Goal: Task Accomplishment & Management: Manage account settings

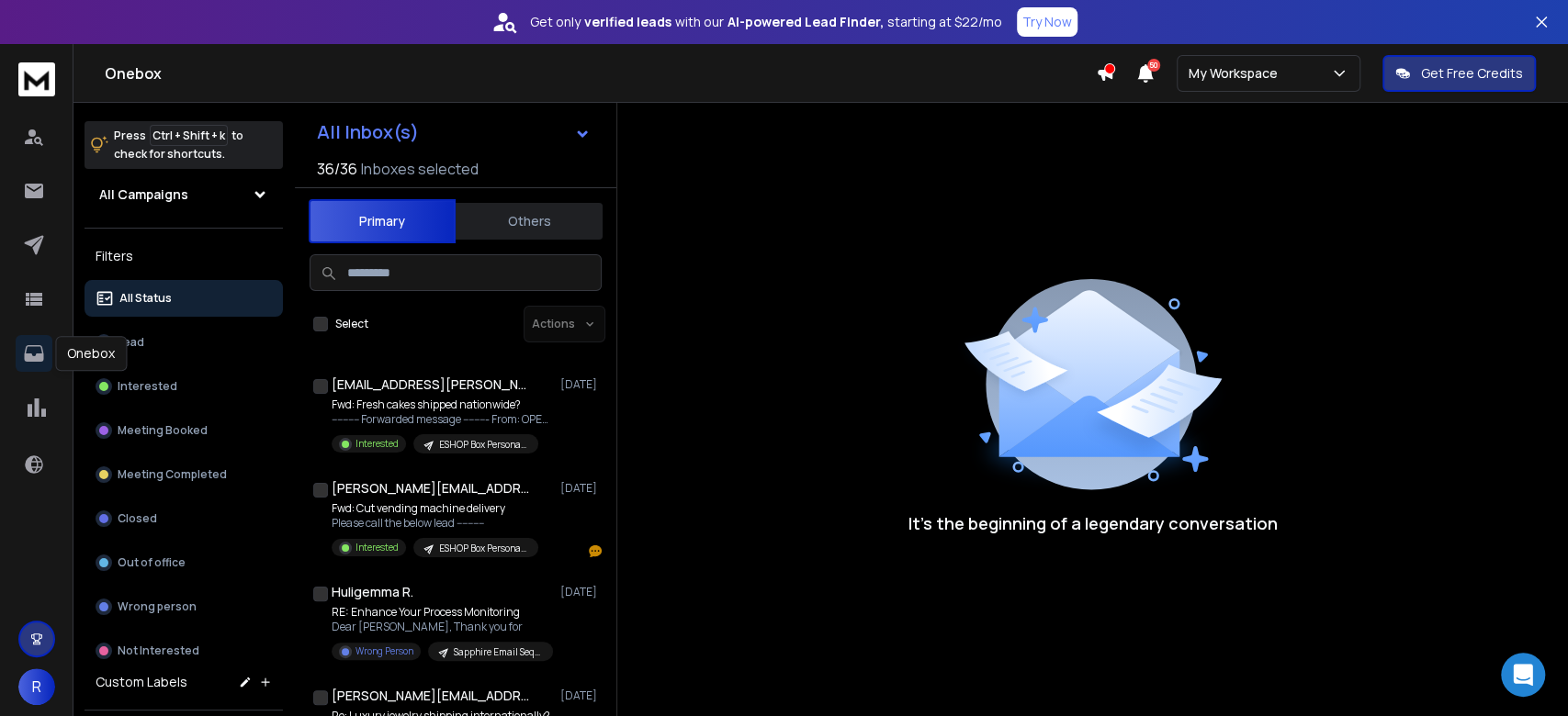
click at [23, 346] on icon at bounding box center [33, 353] width 22 height 22
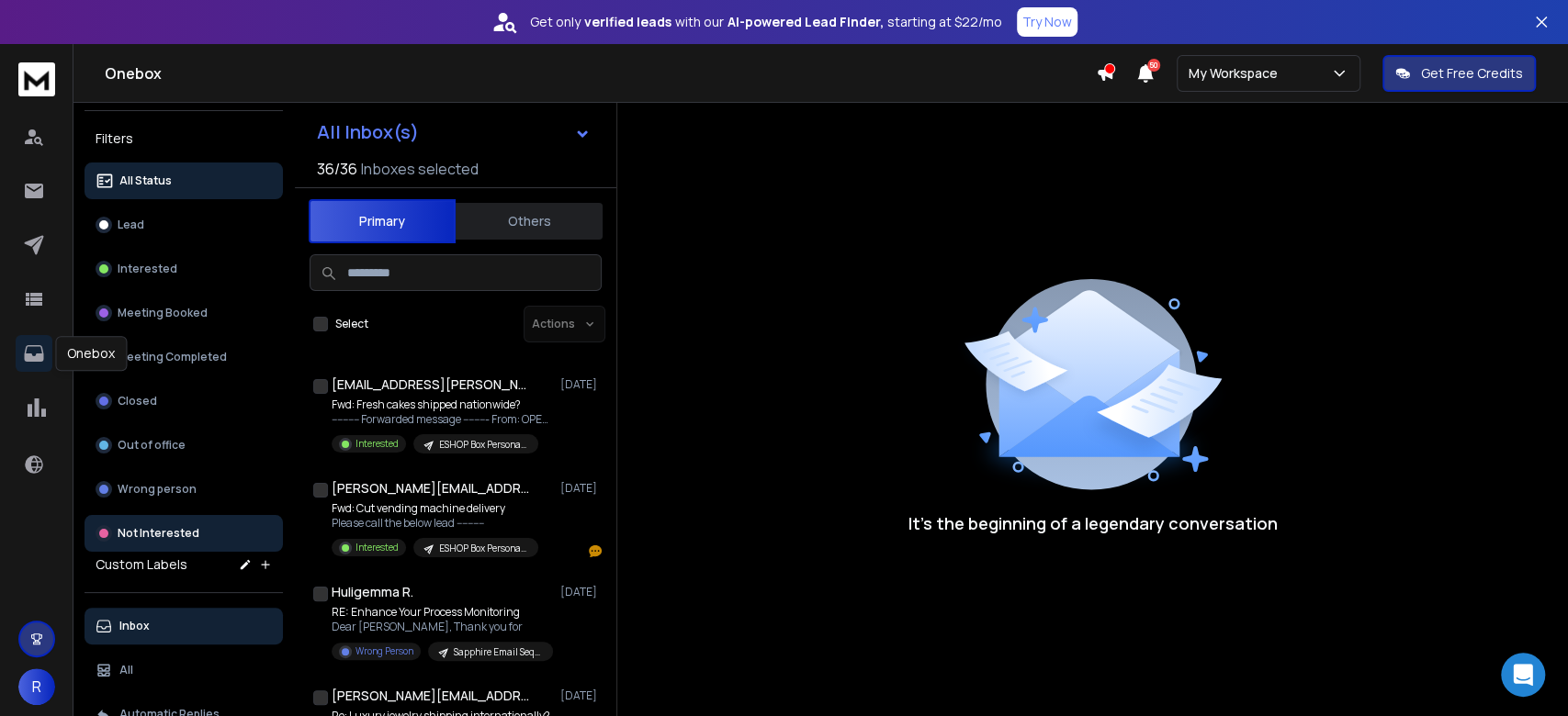
scroll to position [122, 0]
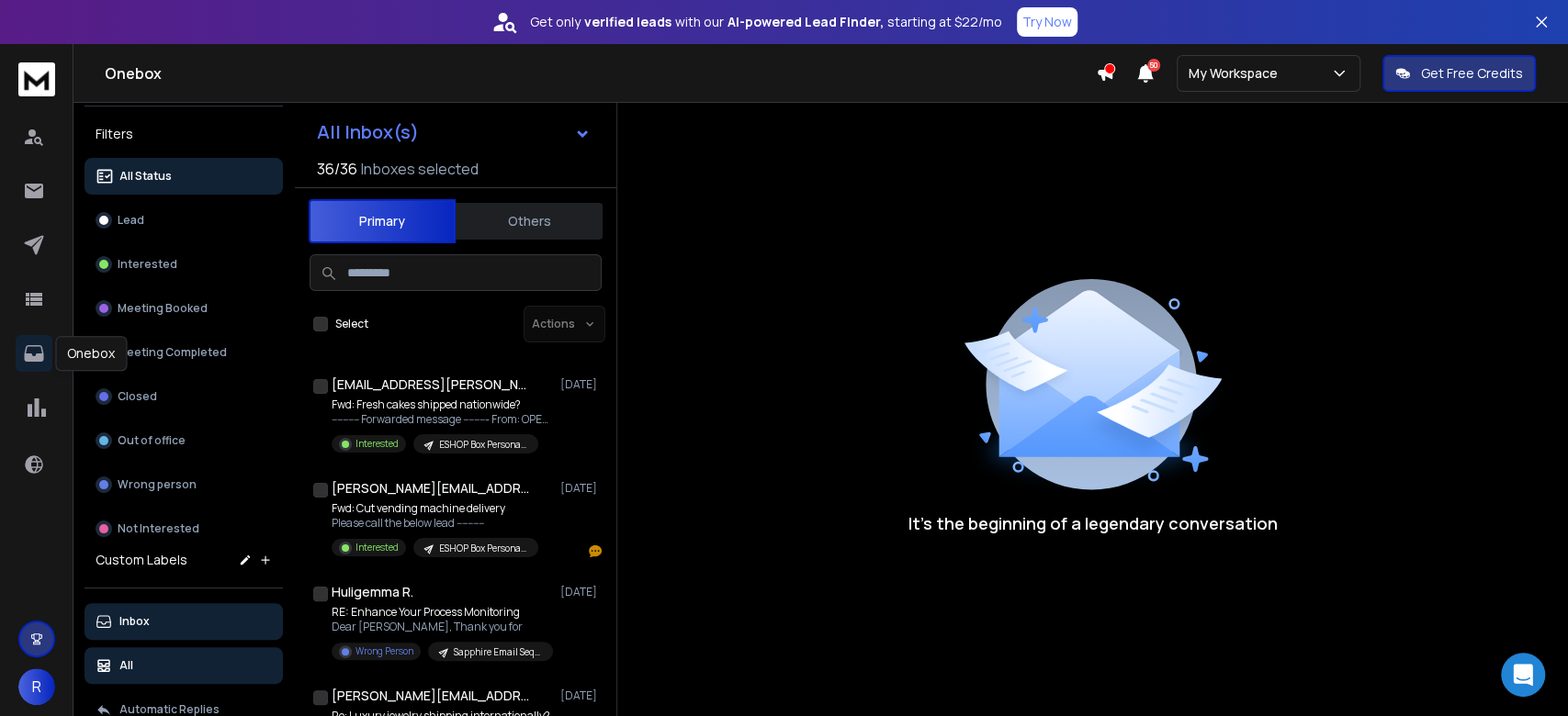
click at [147, 505] on button "All" at bounding box center [183, 665] width 198 height 37
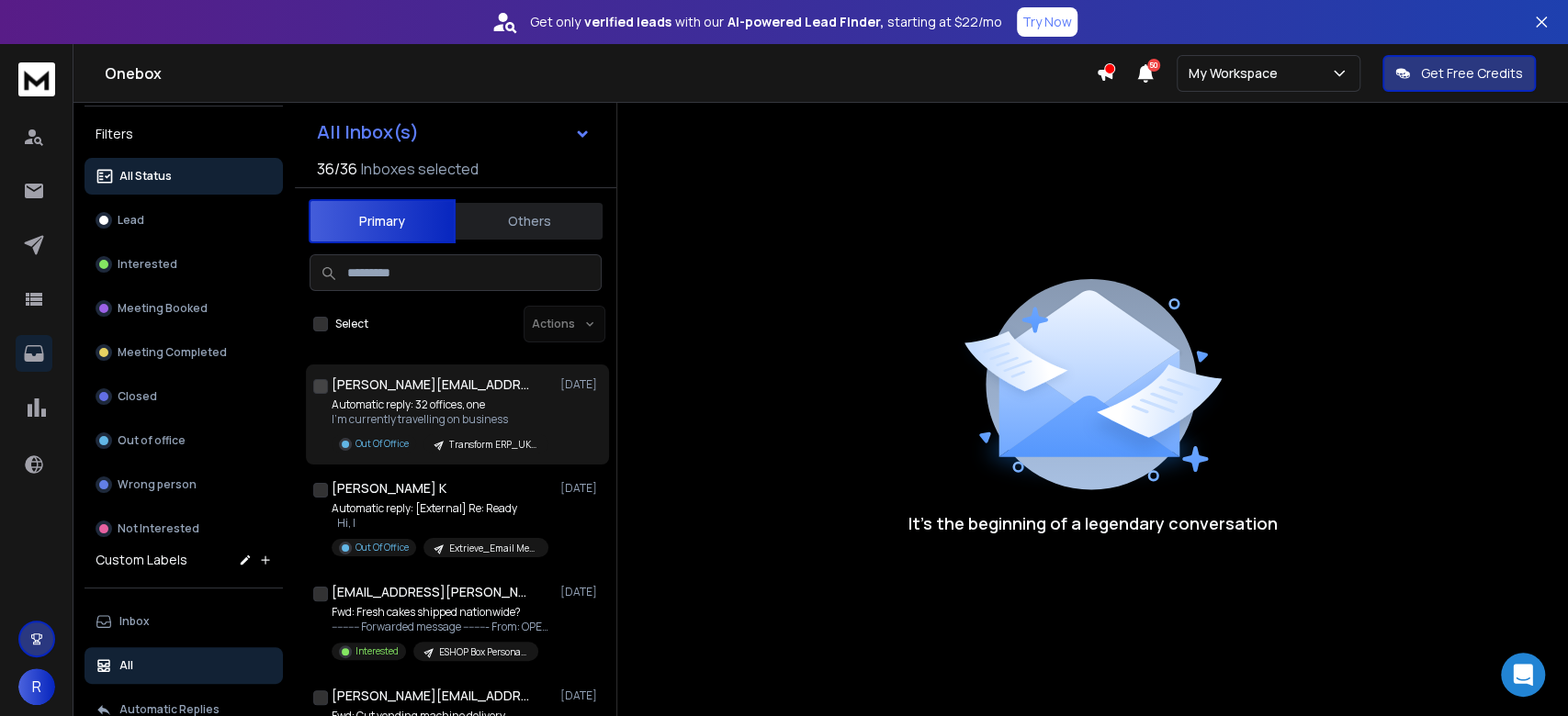
click at [559, 406] on div "Automatic reply: 32 offices, one I'm currently travelling on business Out Of Of…" at bounding box center [466, 426] width 270 height 56
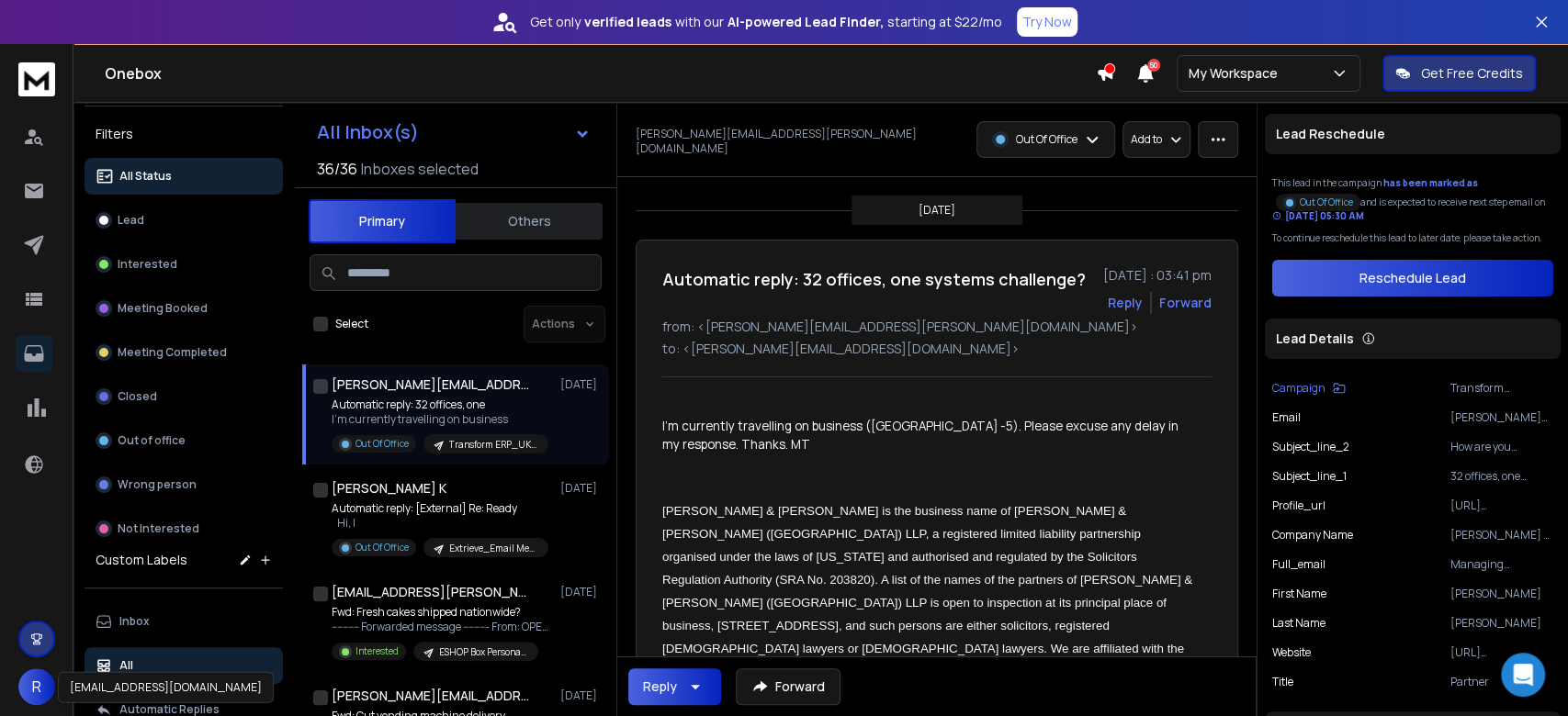
click at [37, 505] on span "R" at bounding box center [37, 686] width 37 height 37
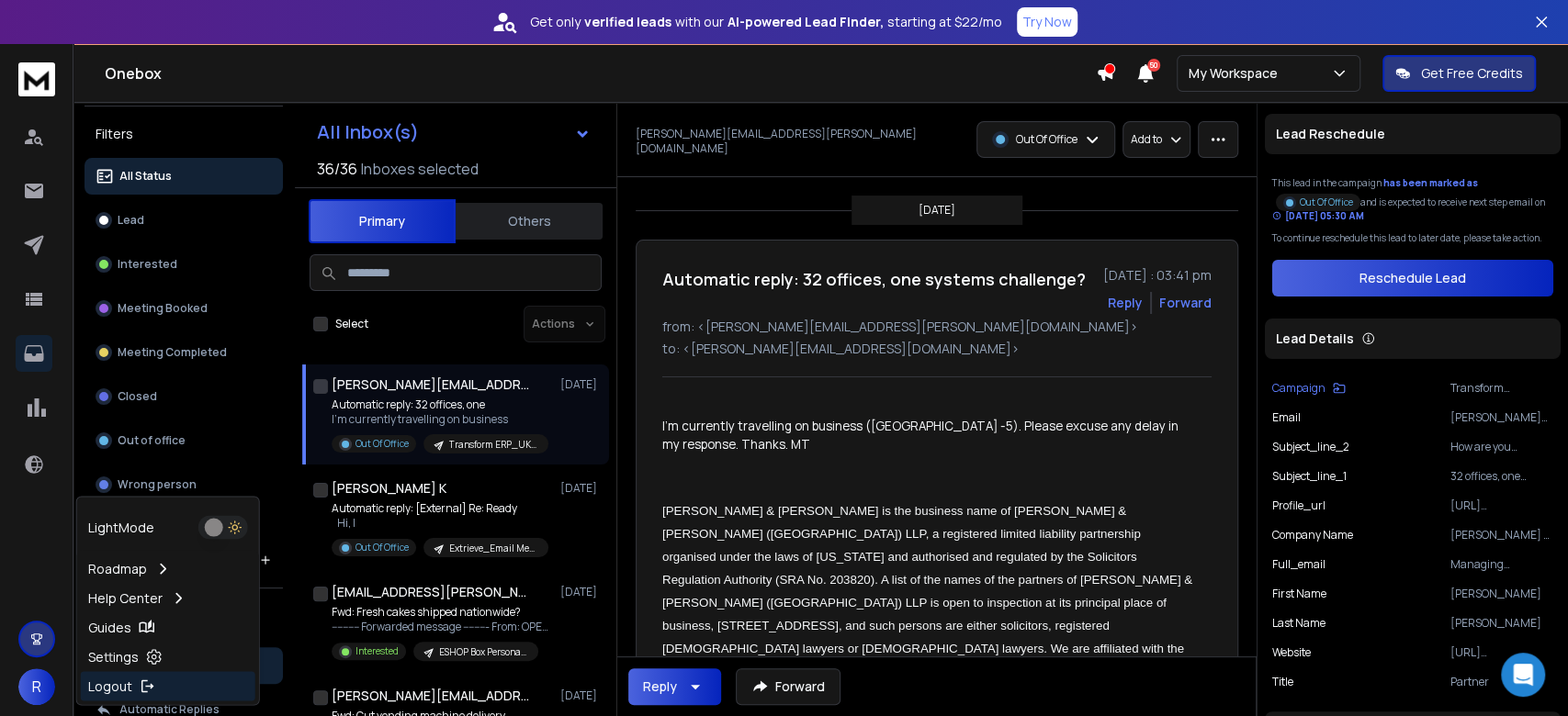
drag, startPoint x: 143, startPoint y: 679, endPoint x: 125, endPoint y: 686, distance: 19.3
click at [142, 505] on icon at bounding box center [148, 687] width 13 height 13
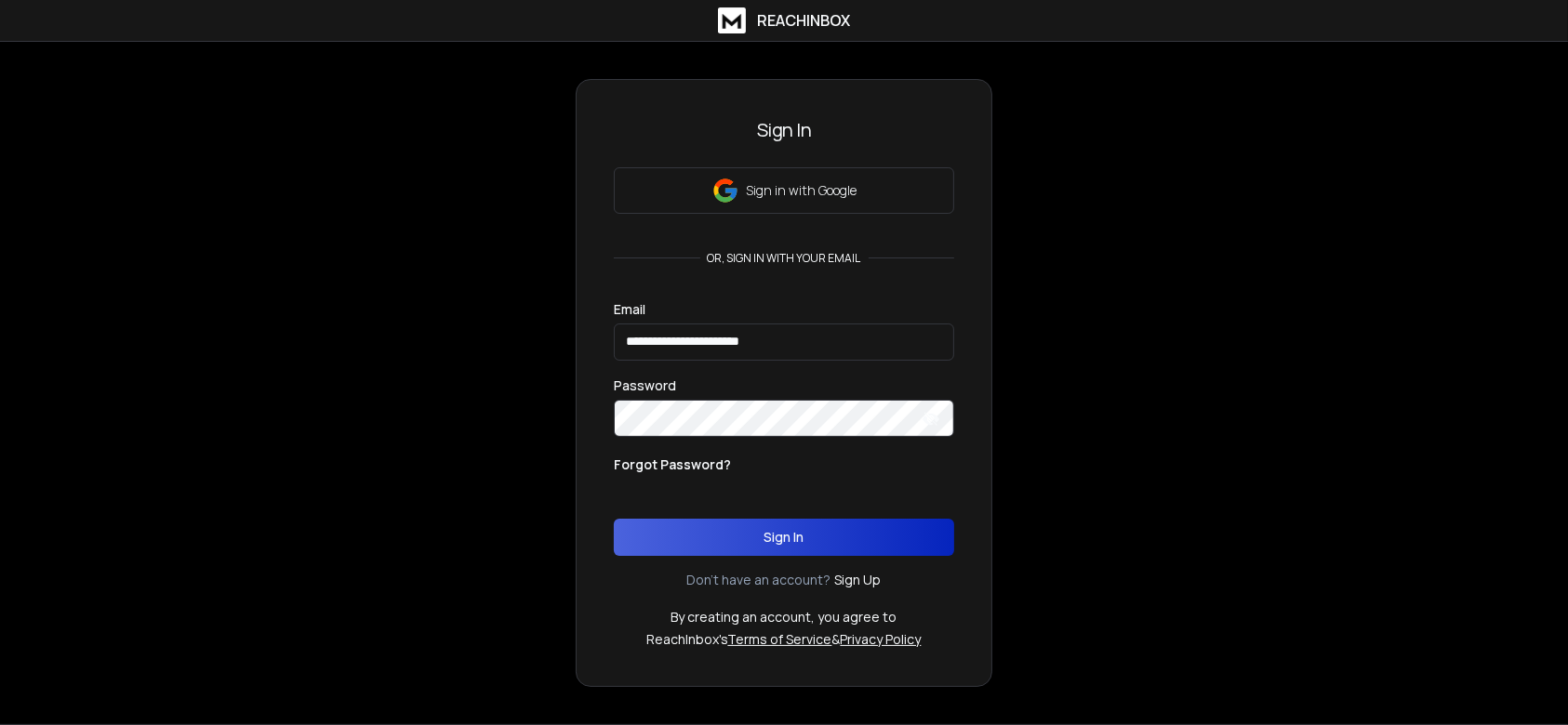
click at [795, 333] on input "**********" at bounding box center [784, 342] width 340 height 37
type input "**********"
click at [748, 534] on button "Sign In" at bounding box center [784, 537] width 340 height 37
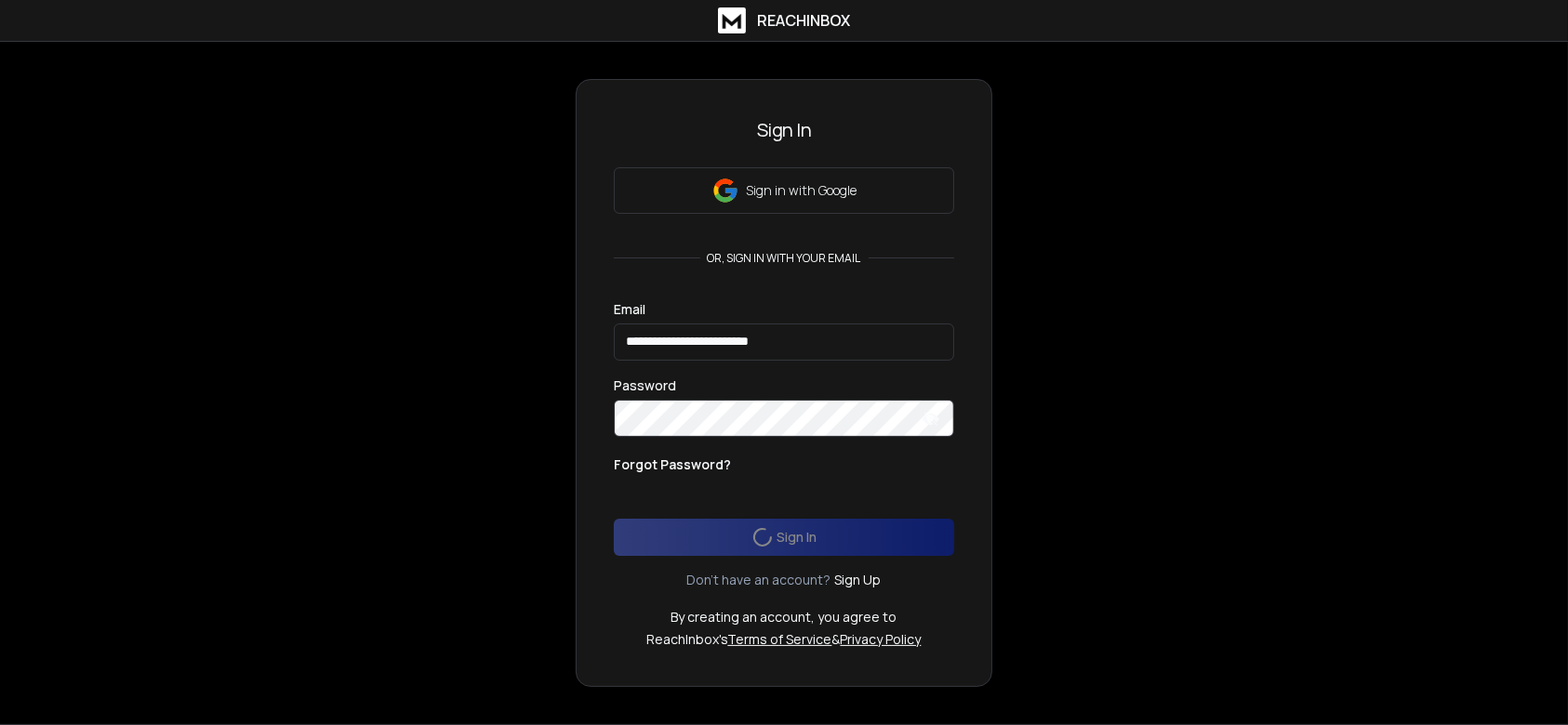
click at [798, 341] on input "**********" at bounding box center [784, 342] width 340 height 37
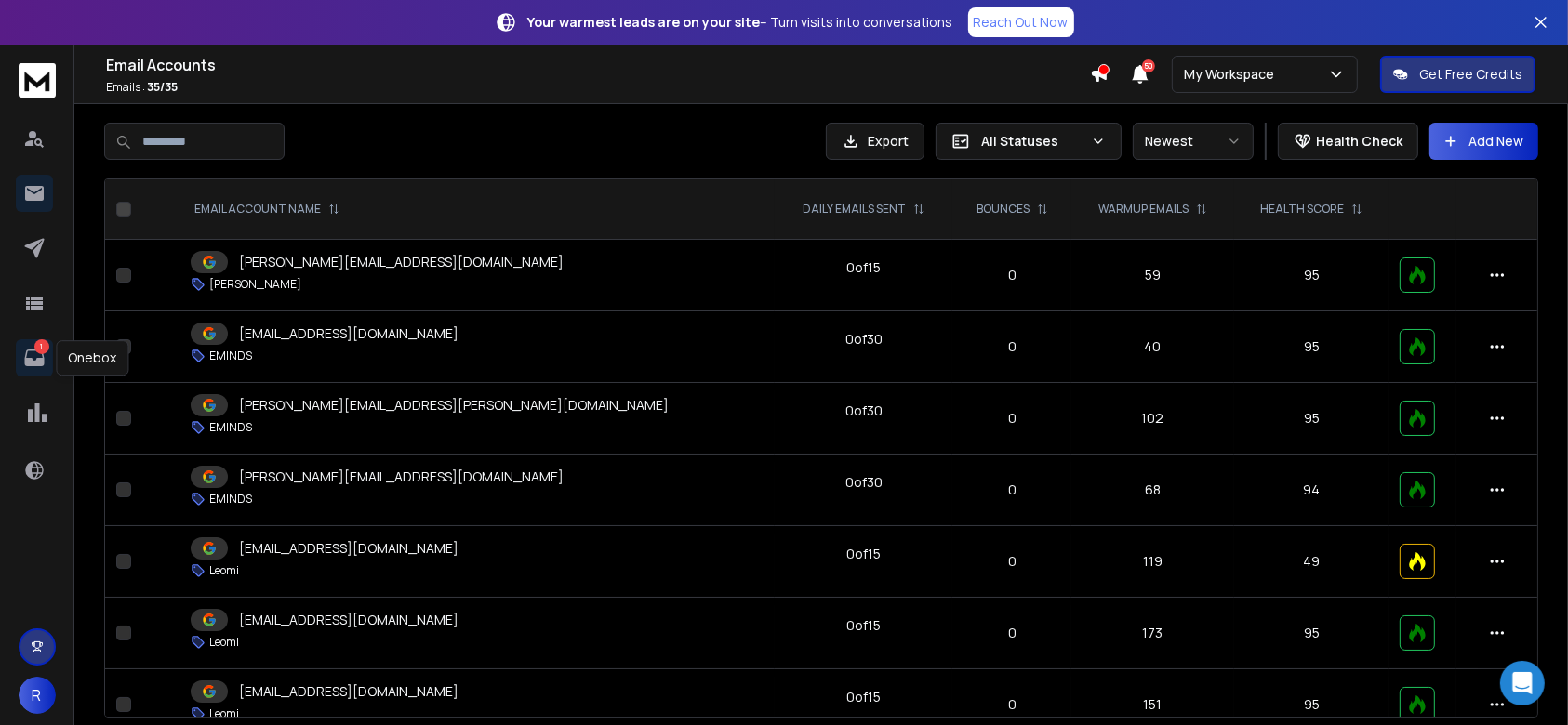
click at [29, 357] on icon at bounding box center [33, 357] width 22 height 22
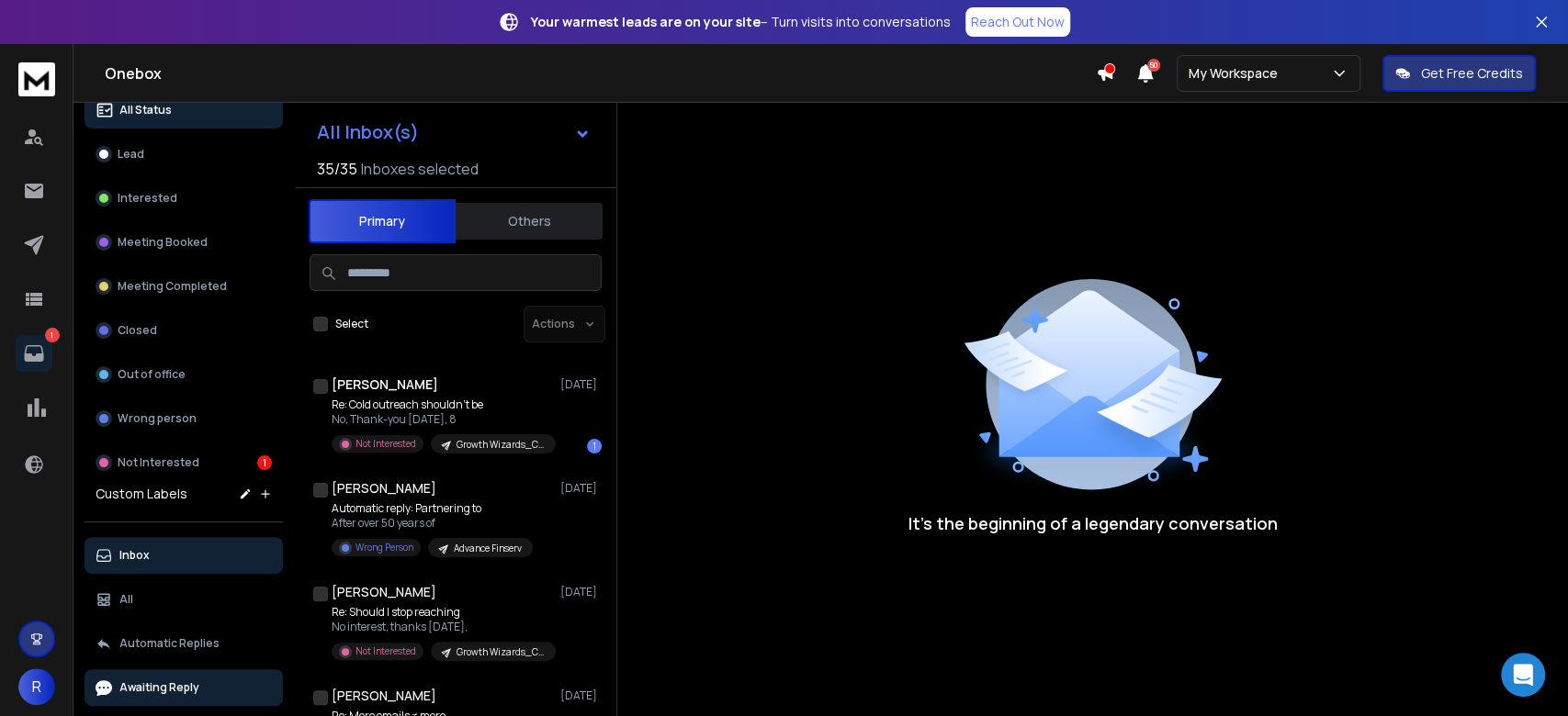
scroll to position [244, 0]
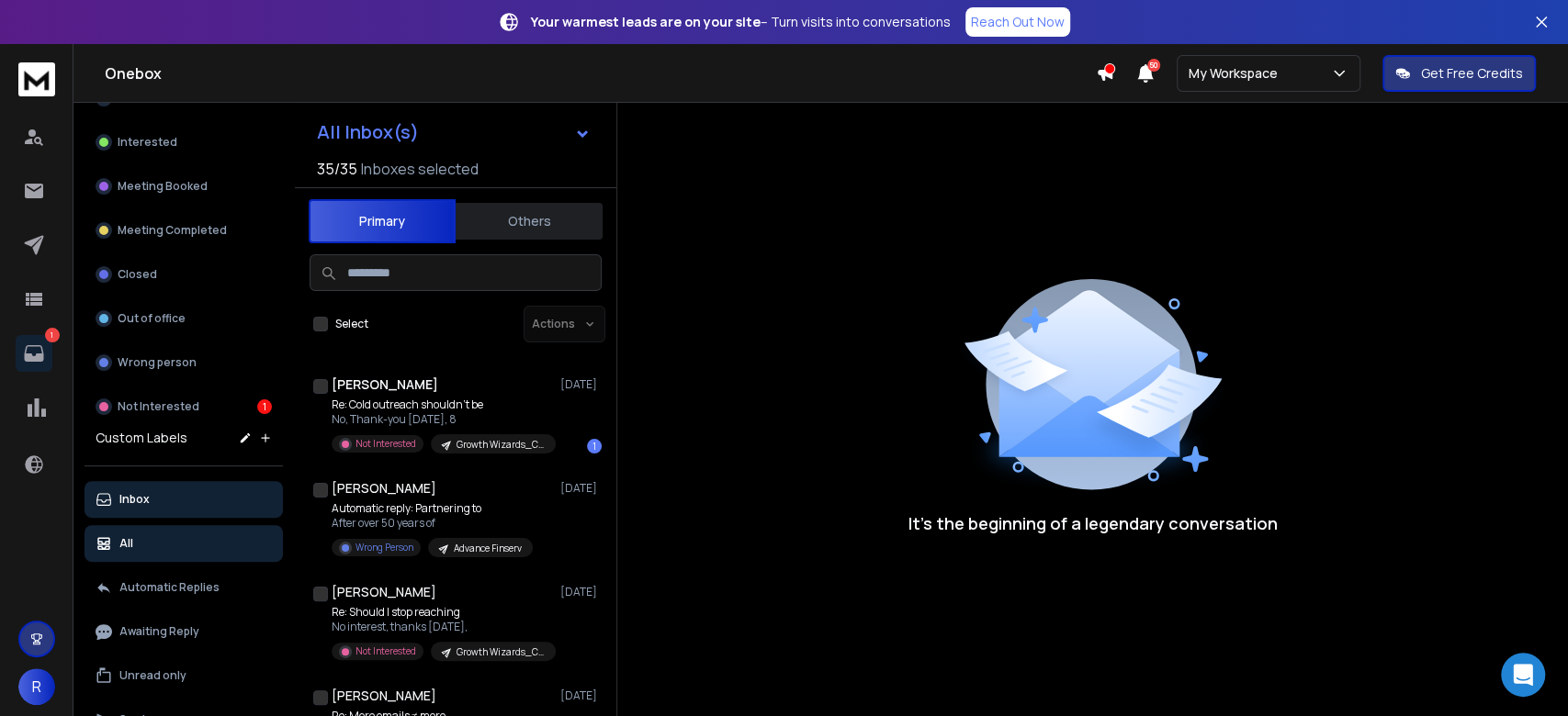
click at [170, 546] on button "All" at bounding box center [183, 543] width 198 height 37
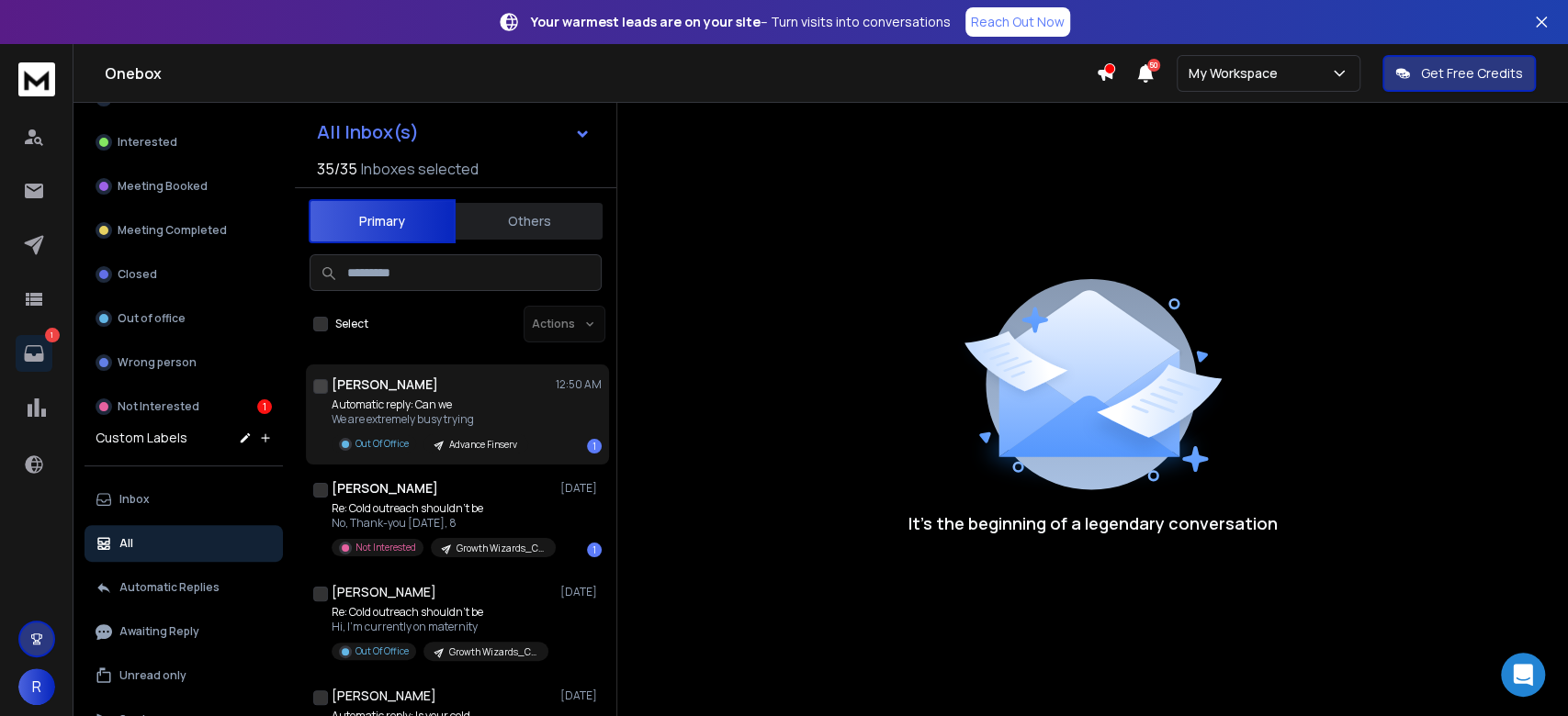
click at [554, 399] on div "Automatic reply: Can we We are extremely busy trying Out Of Office Advance Fins…" at bounding box center [466, 426] width 270 height 56
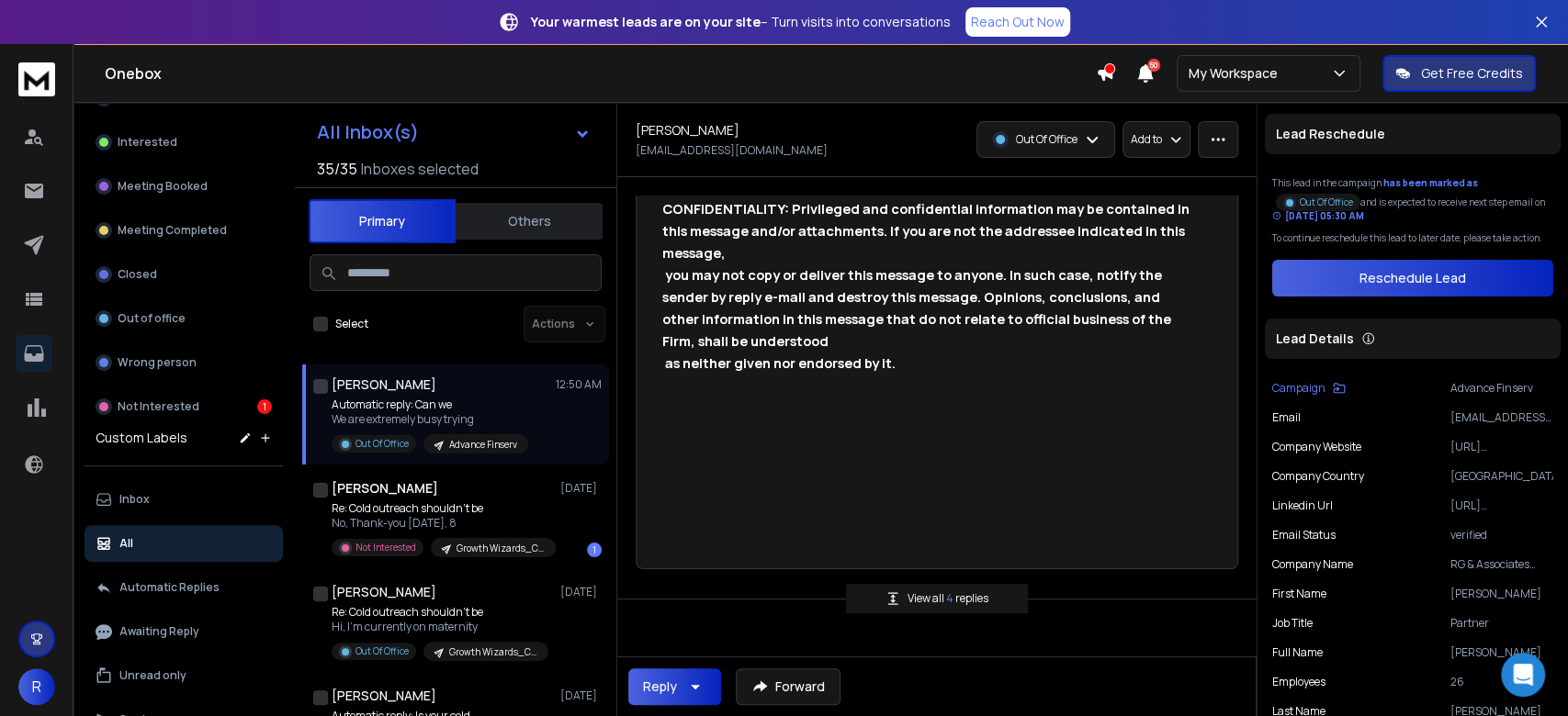
scroll to position [1126, 0]
click at [926, 585] on div "View all 4 replies" at bounding box center [936, 598] width 181 height 29
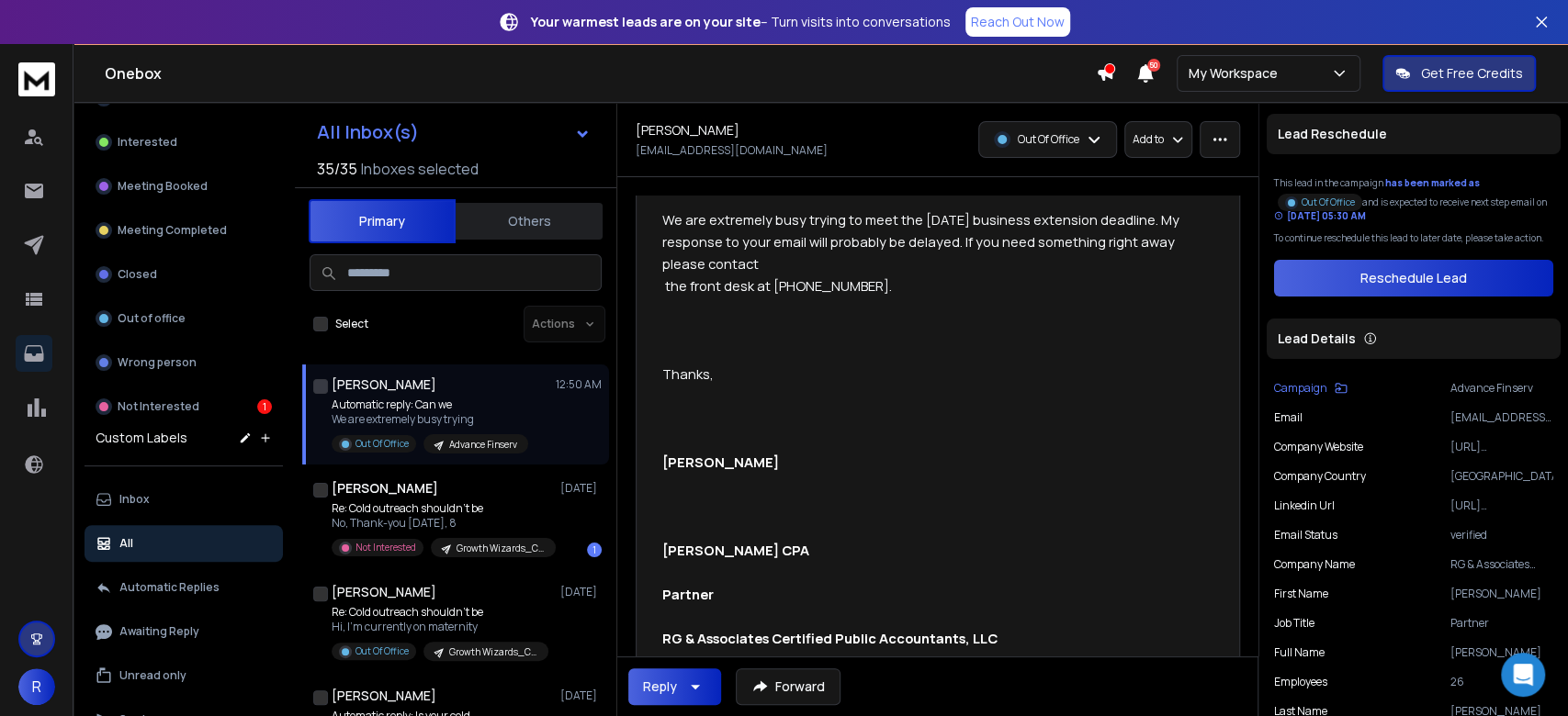
scroll to position [0, 0]
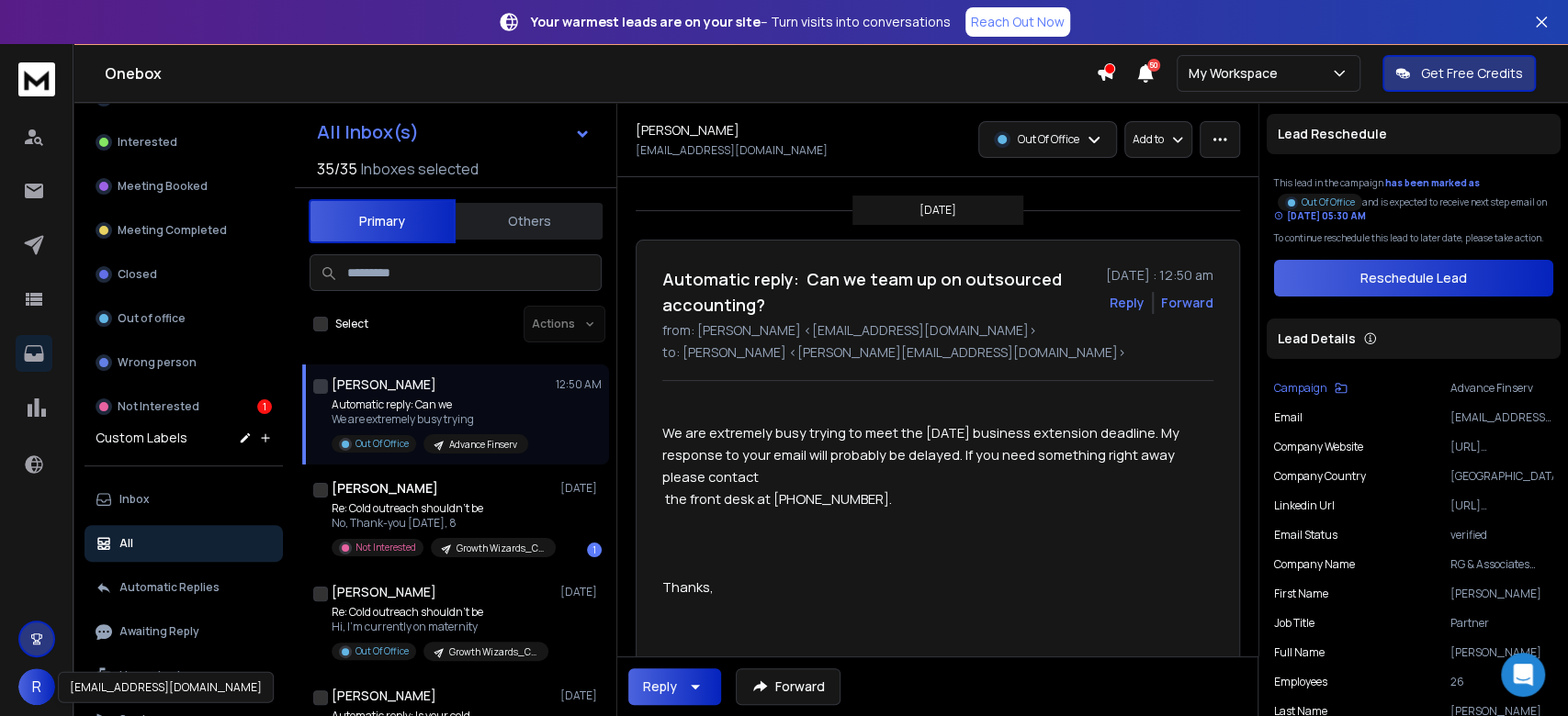
click at [19, 679] on button "R" at bounding box center [37, 686] width 37 height 37
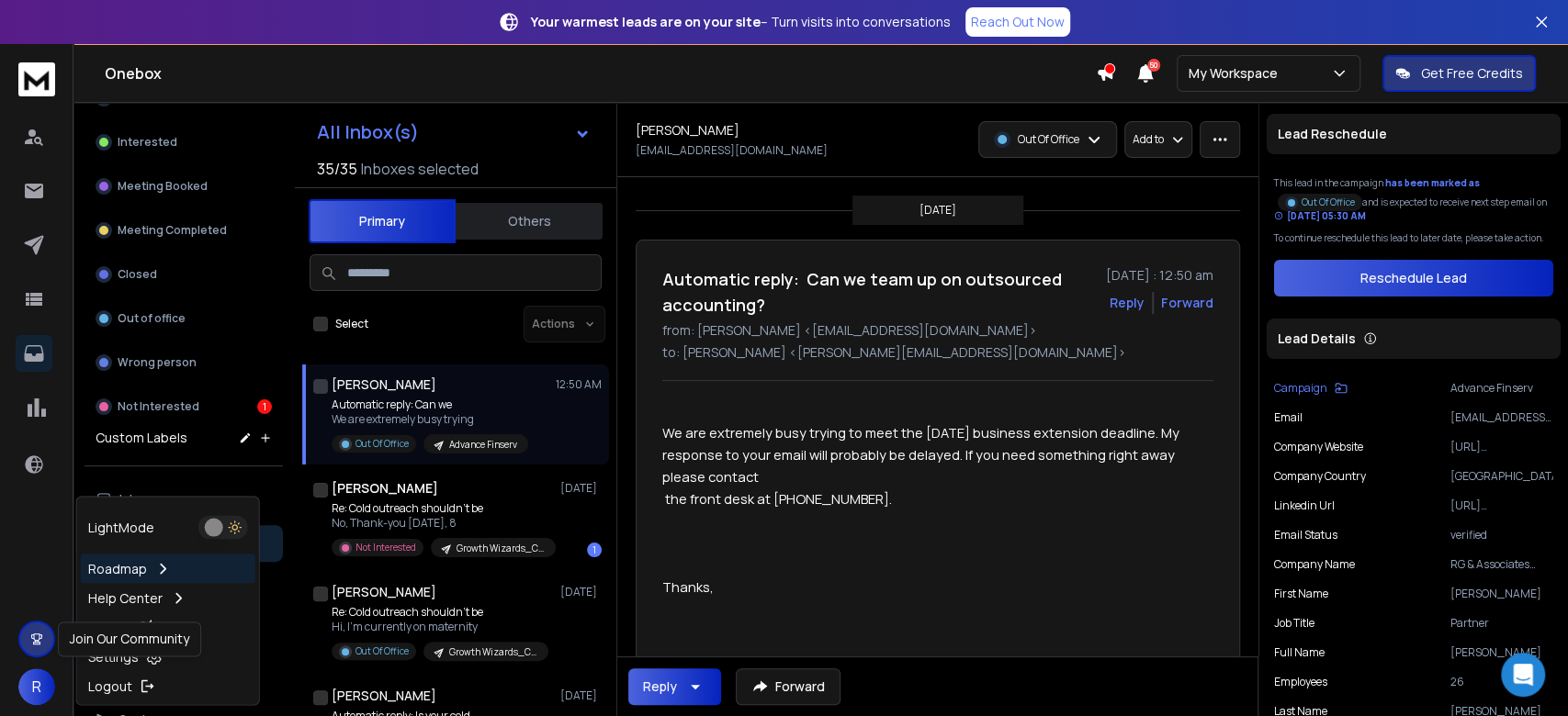
click at [50, 487] on div at bounding box center [37, 468] width 42 height 43
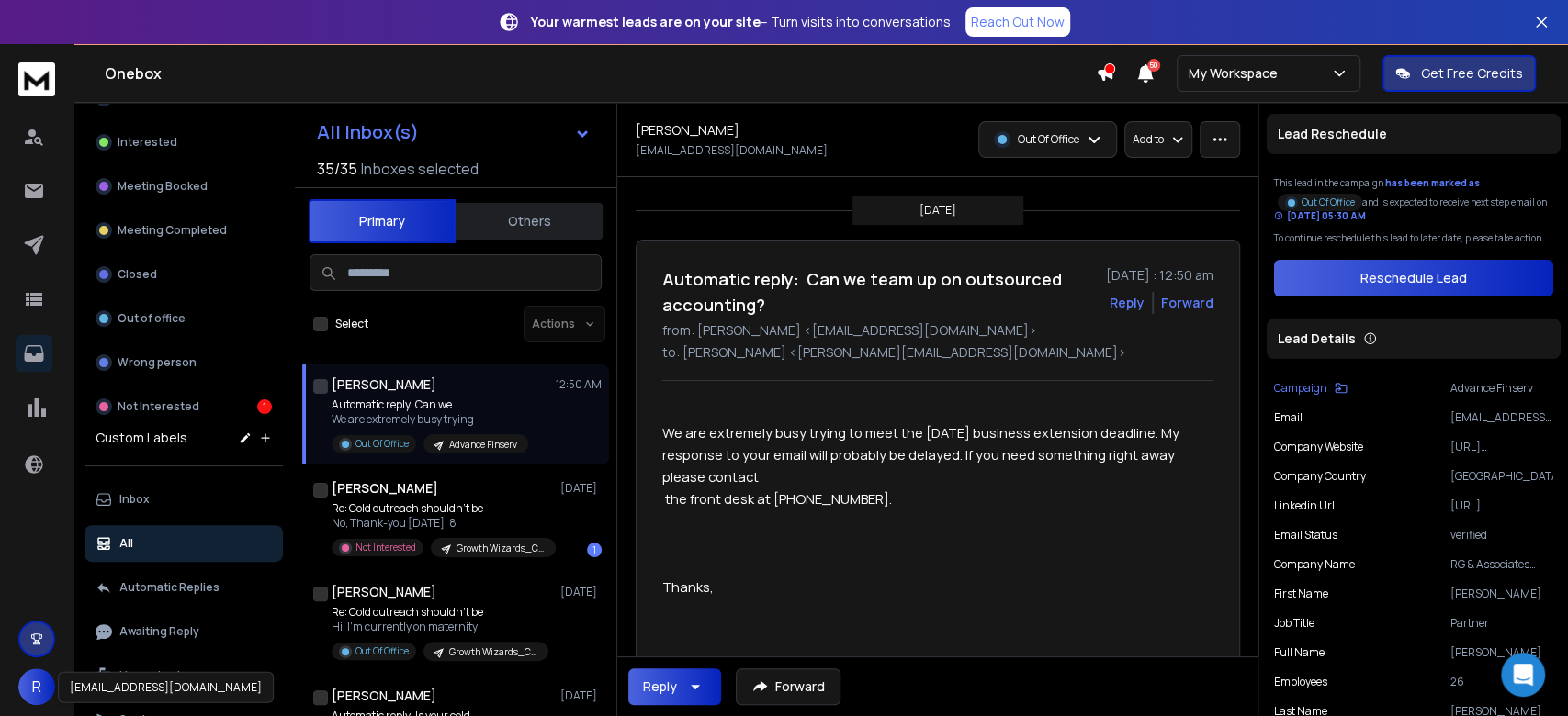
click at [45, 691] on span "R" at bounding box center [37, 686] width 37 height 37
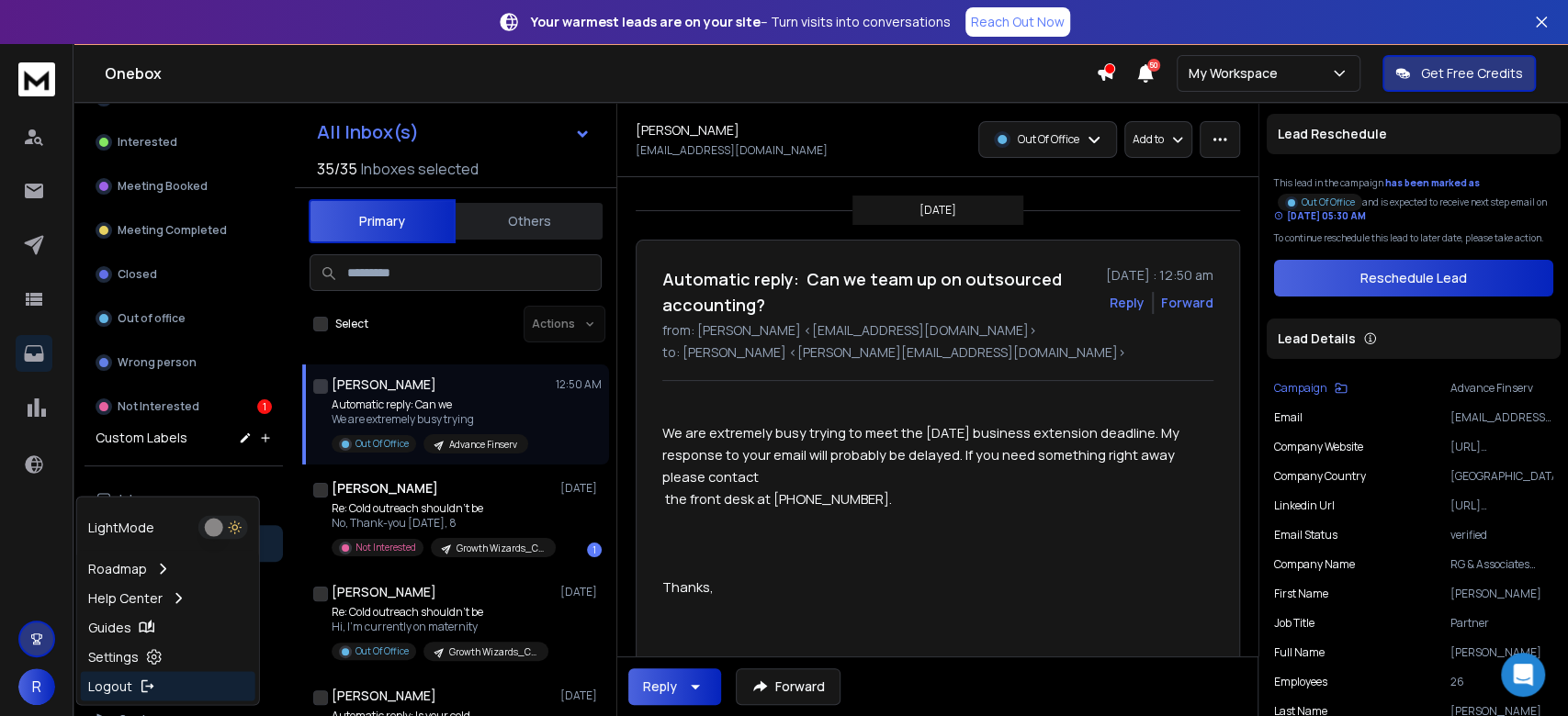
click at [140, 688] on icon at bounding box center [148, 686] width 17 height 17
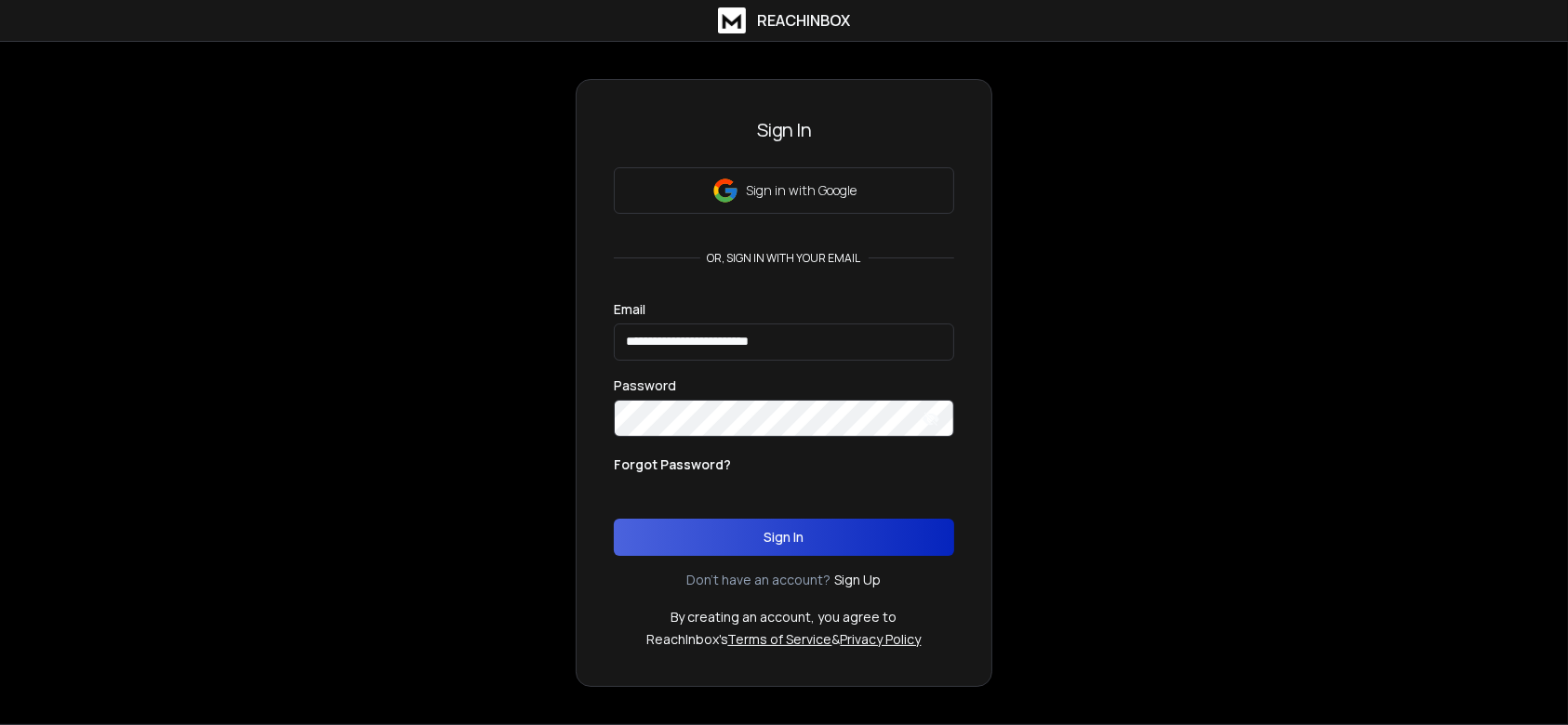
click at [845, 345] on form "**********" at bounding box center [784, 429] width 340 height 253
click at [842, 344] on input "**********" at bounding box center [784, 342] width 340 height 37
type input "**********"
click at [731, 527] on button "Sign In" at bounding box center [784, 537] width 340 height 37
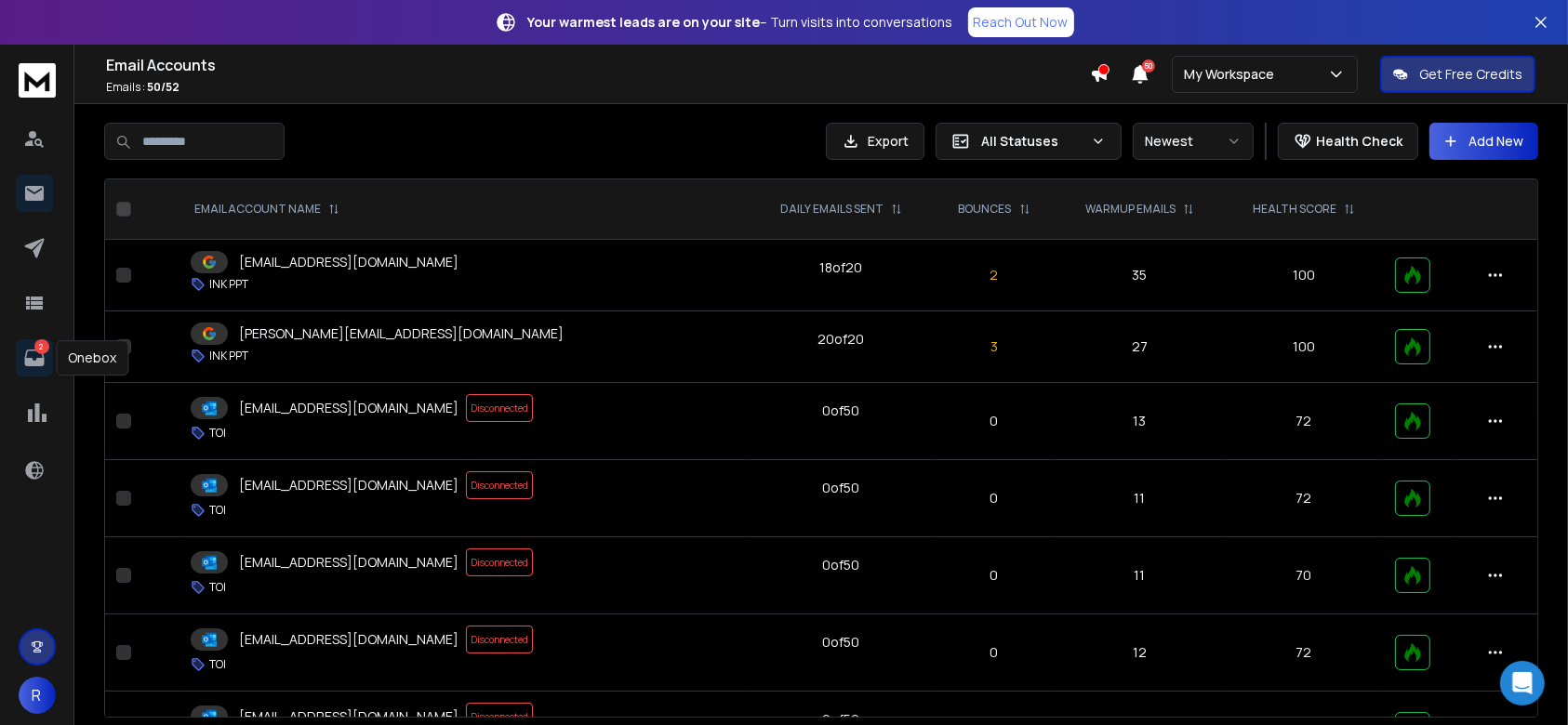
click at [48, 346] on link "2" at bounding box center [34, 357] width 37 height 37
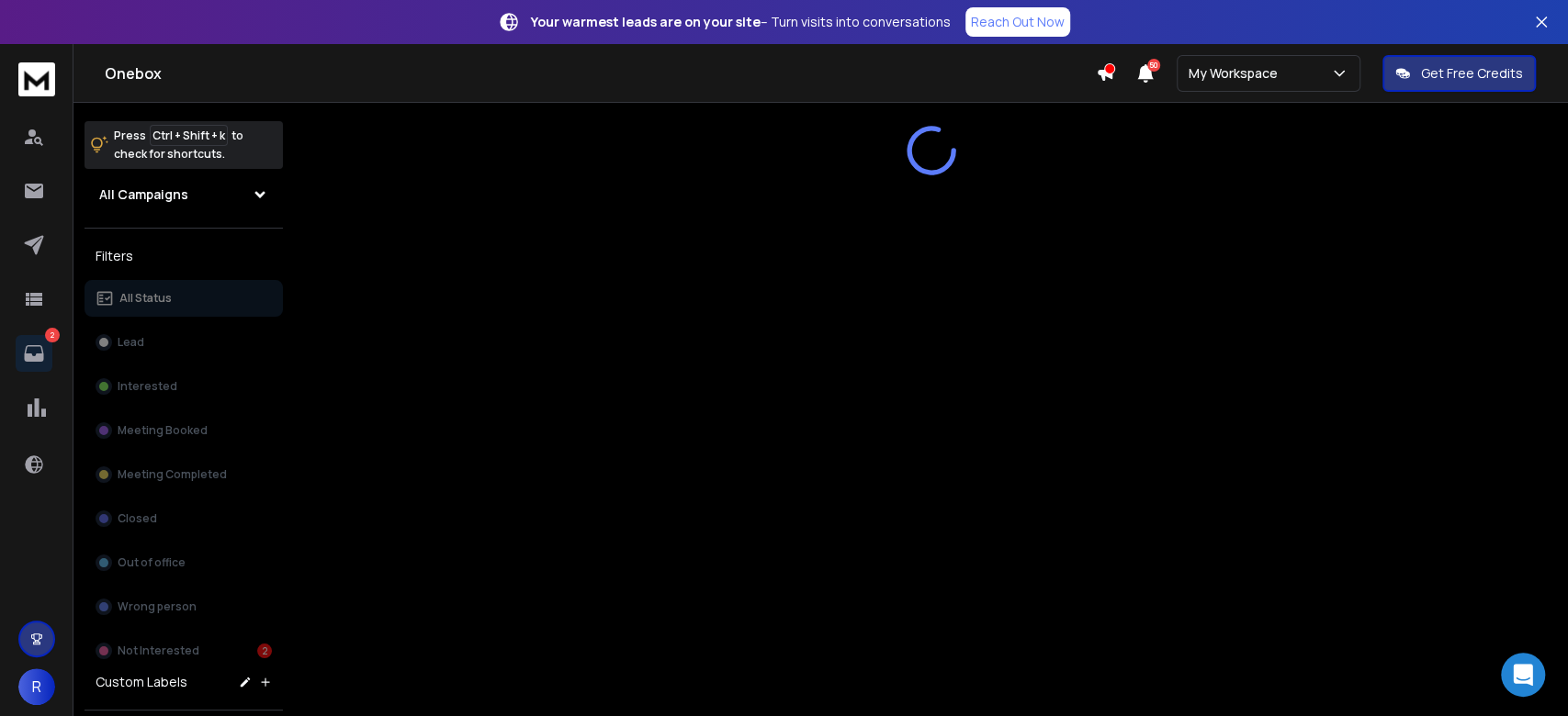
scroll to position [244, 0]
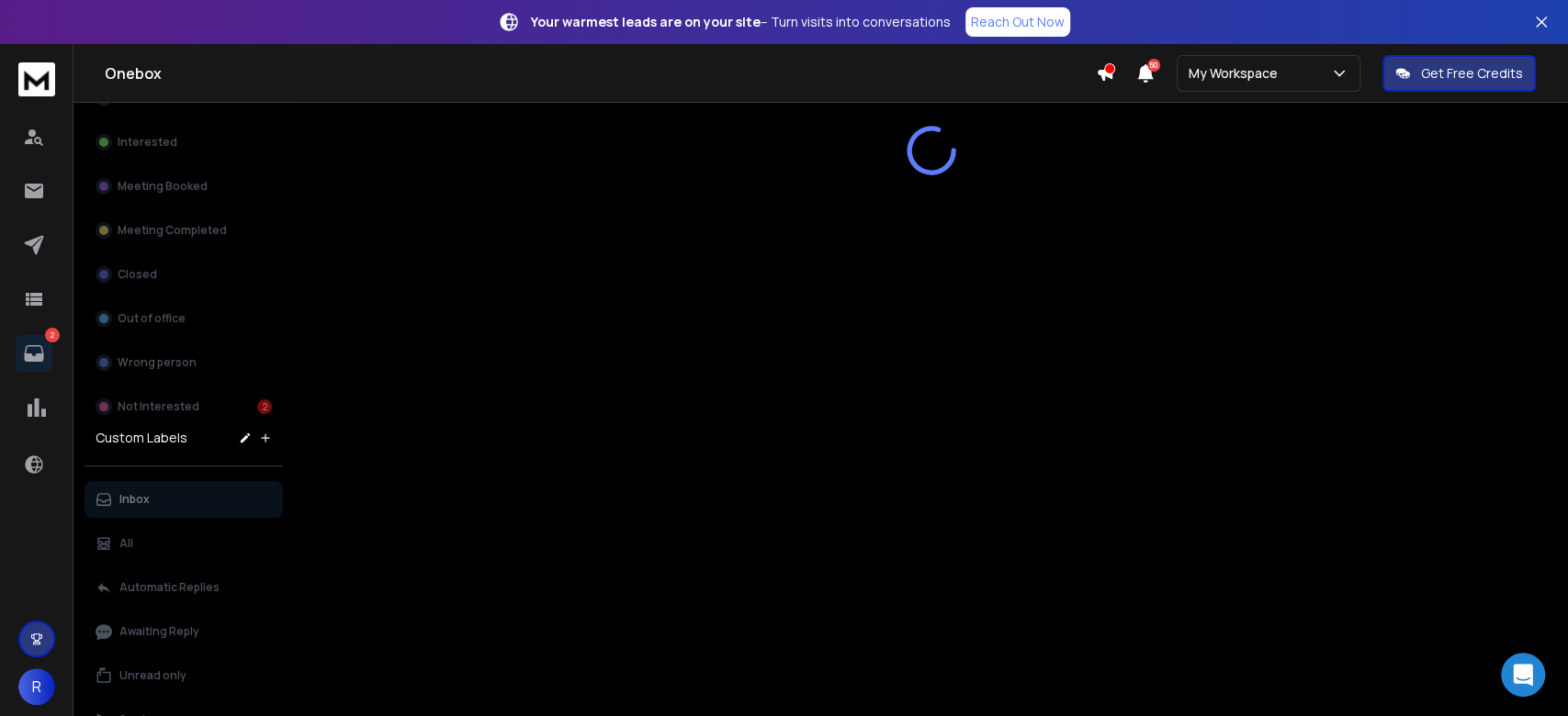
click at [184, 543] on div "Inbox All Automatic Replies Awaiting Reply Unread only Sent Archive" at bounding box center [183, 654] width 198 height 345
click at [108, 539] on div "Inbox All Automatic Replies Awaiting Reply Unread only Sent Archive" at bounding box center [183, 654] width 198 height 345
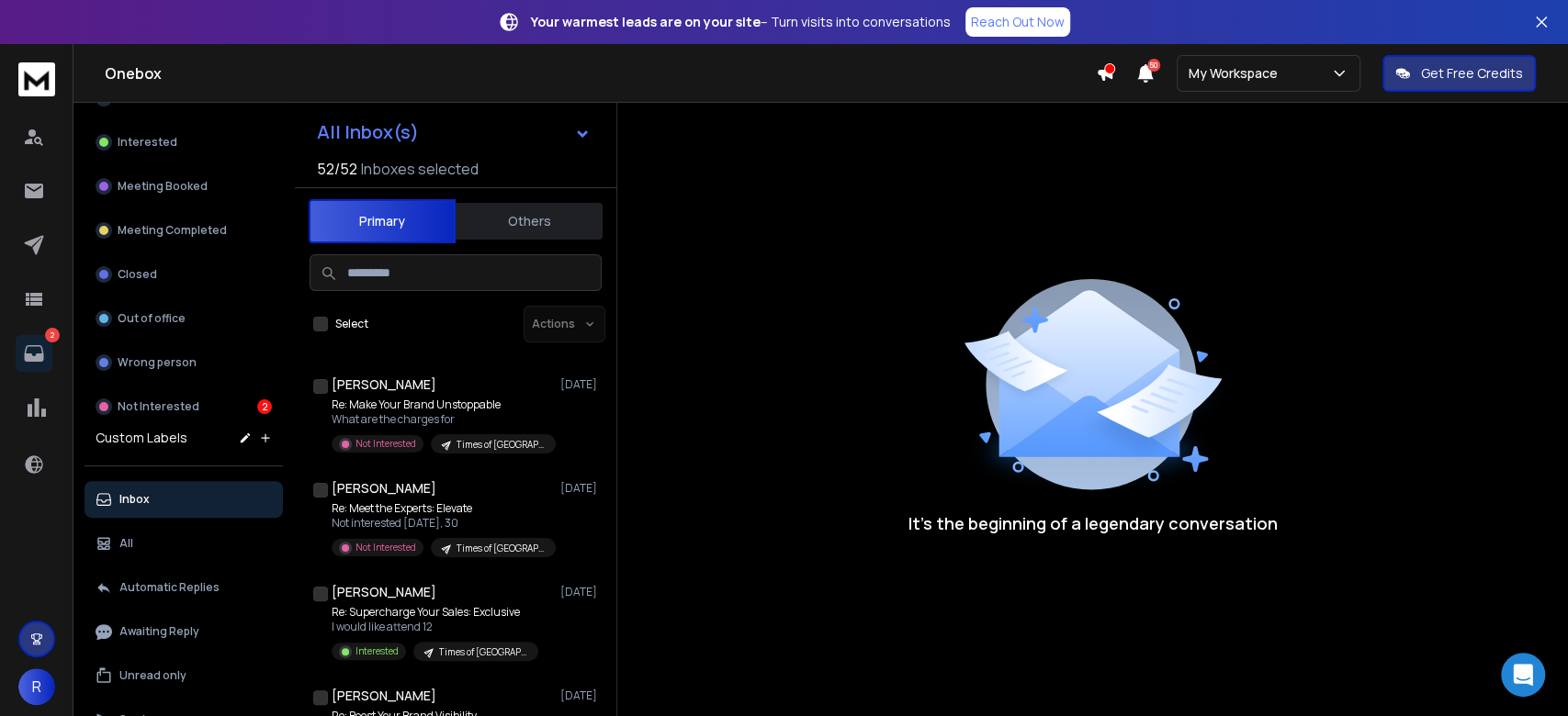
click at [108, 539] on icon at bounding box center [104, 544] width 17 height 17
